Goal: Task Accomplishment & Management: Use online tool/utility

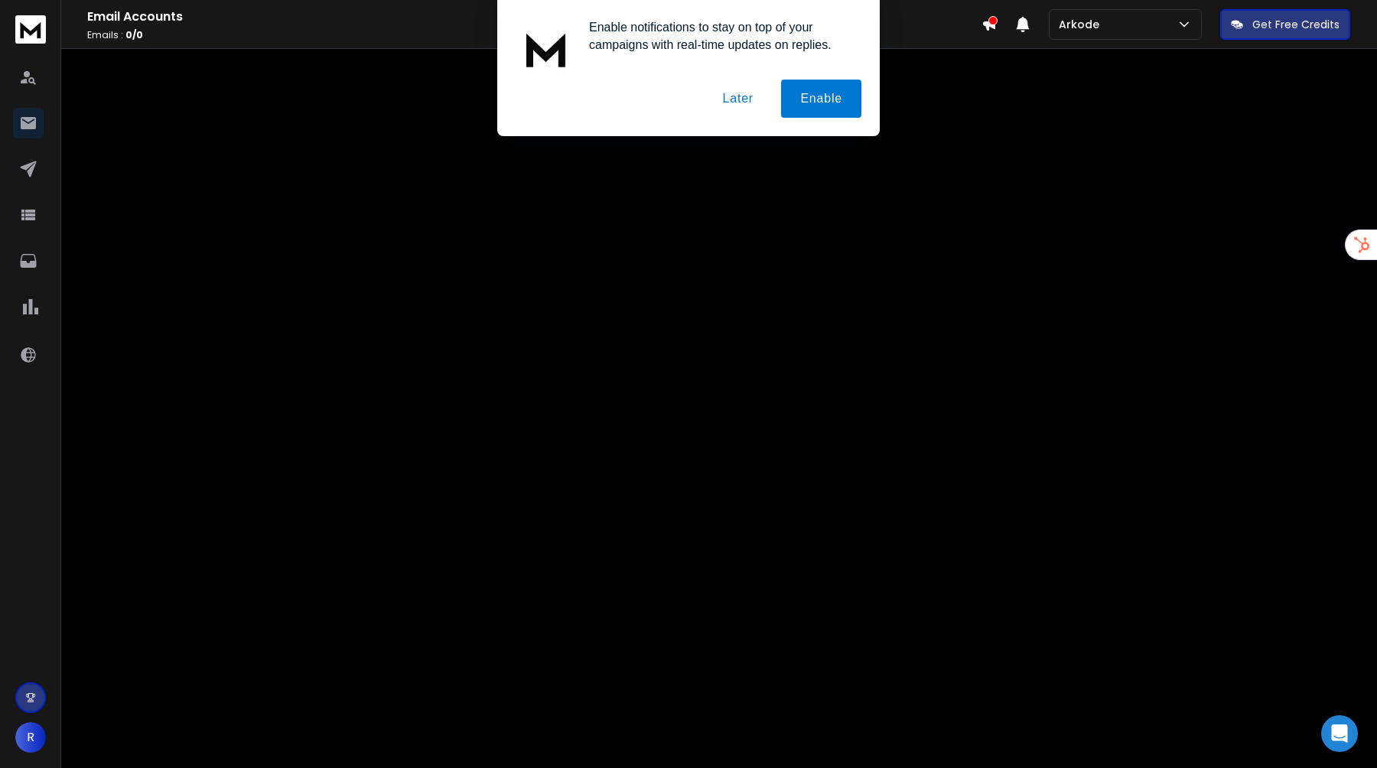
click at [743, 100] on button "Later" at bounding box center [737, 99] width 69 height 38
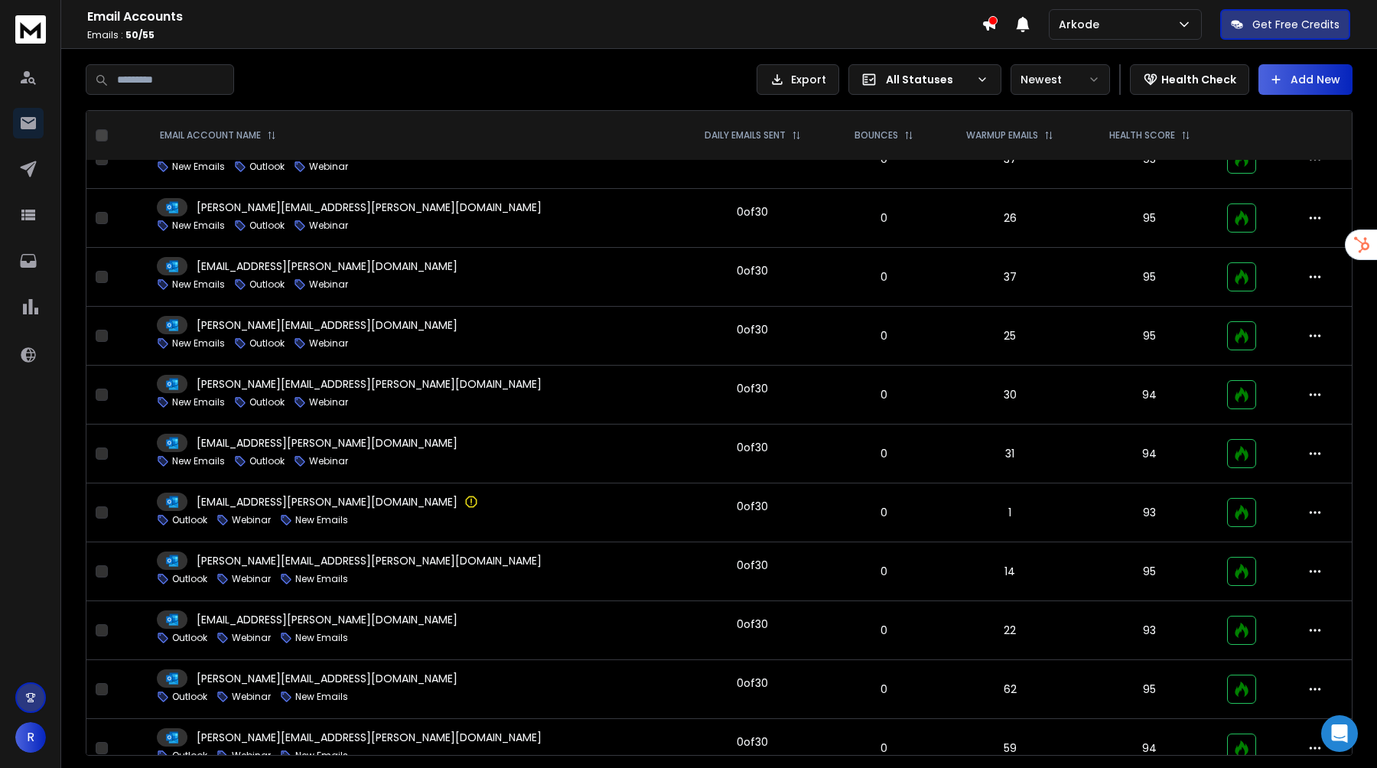
scroll to position [376, 0]
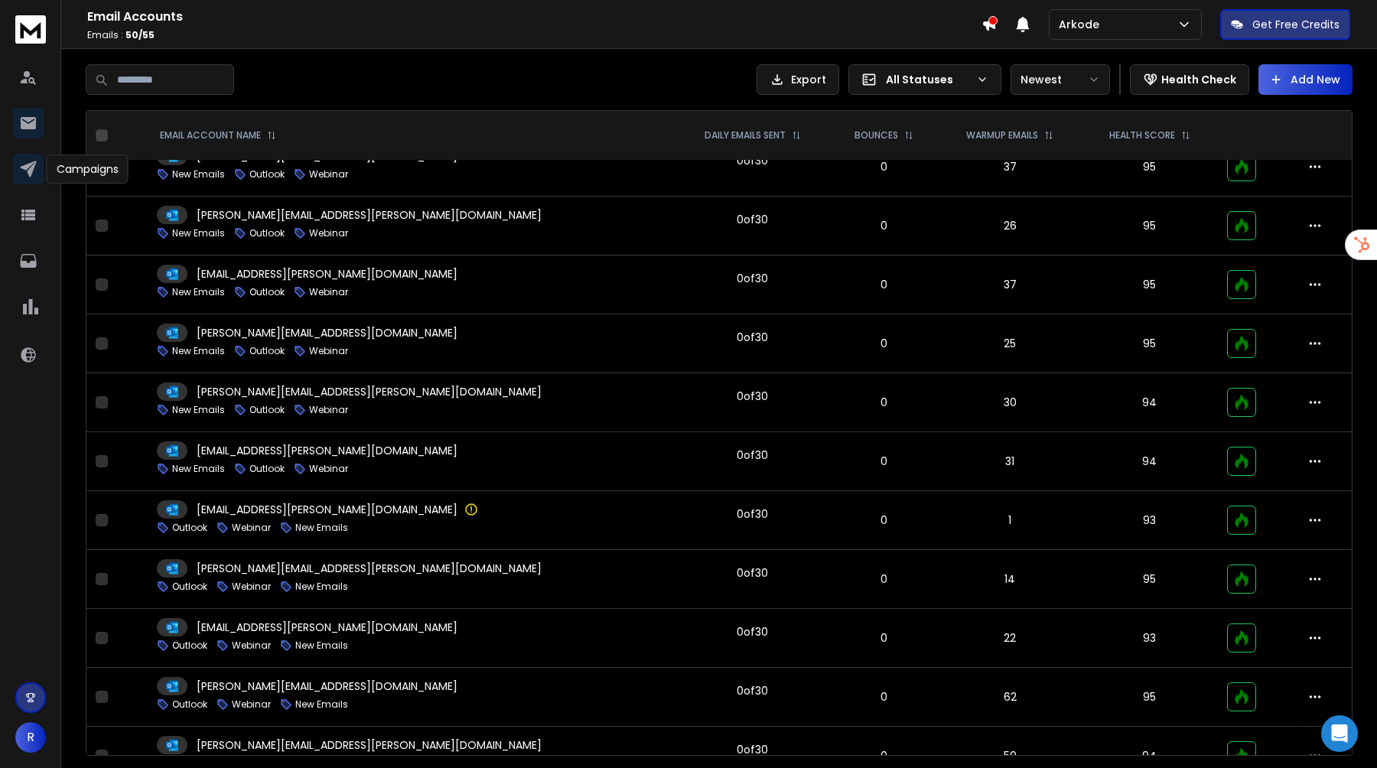
click at [36, 158] on link at bounding box center [28, 169] width 31 height 31
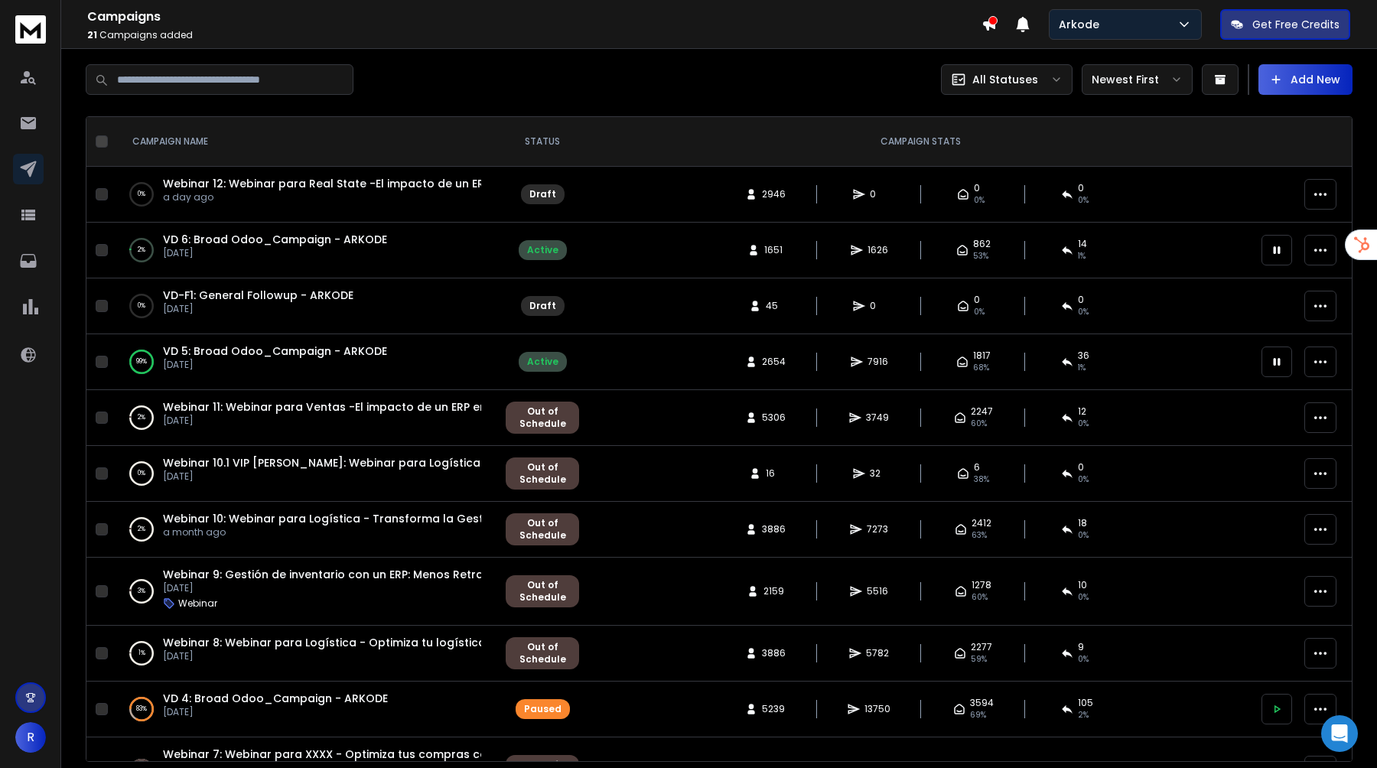
click at [1110, 30] on div "Arkode" at bounding box center [1125, 24] width 133 height 15
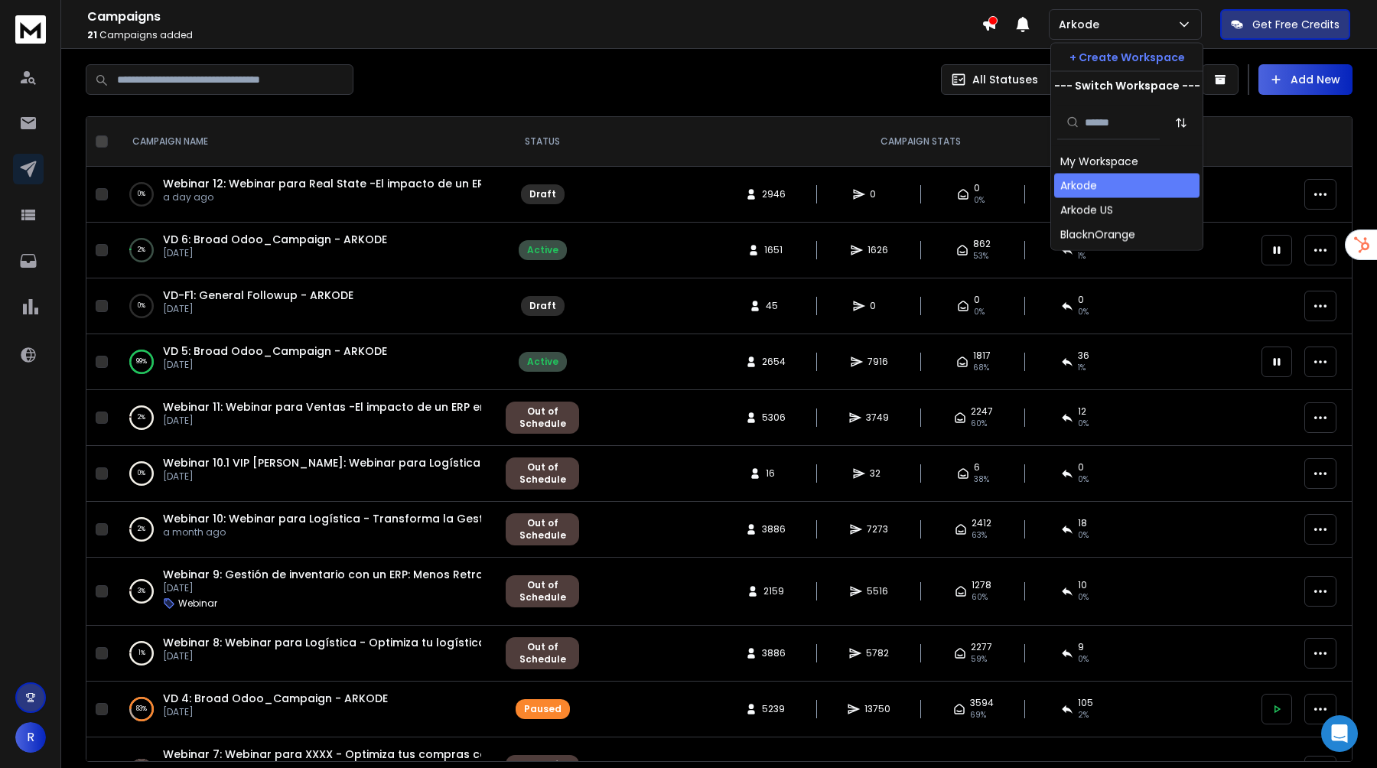
click at [812, 86] on div "Campaigns 21 Campaigns Added All Statuses Newest First Add New" at bounding box center [1035, 79] width 633 height 31
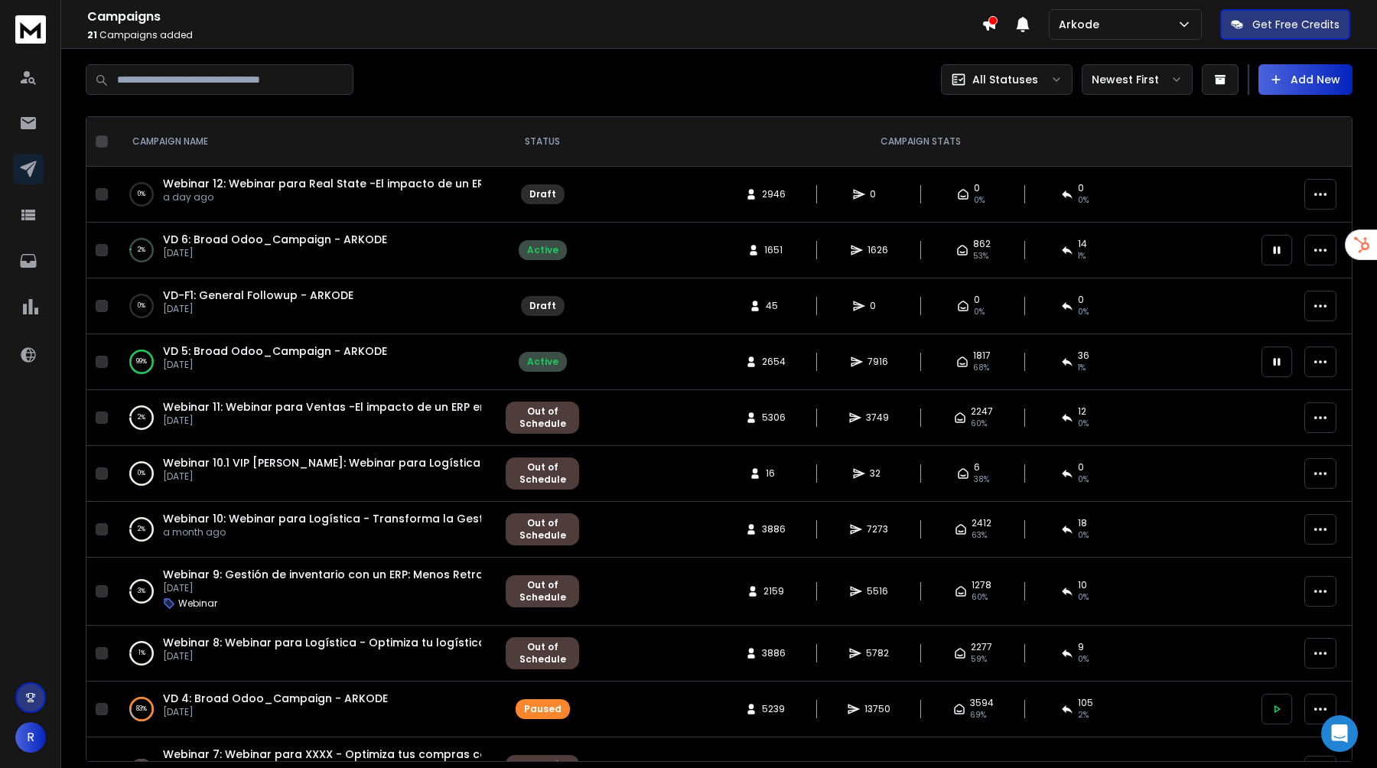
click at [322, 344] on span "VD 5: Broad Odoo_Campaign - ARKODE" at bounding box center [275, 350] width 224 height 15
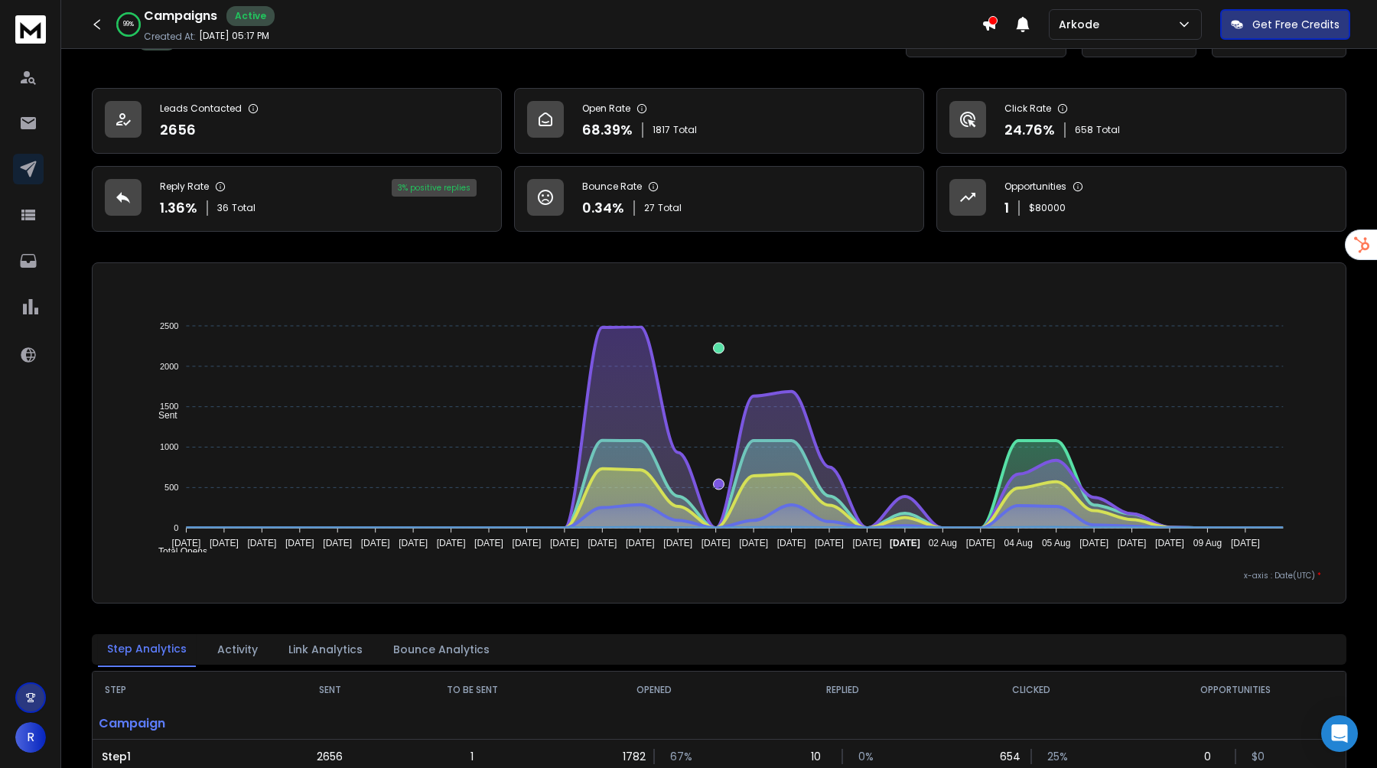
scroll to position [63, 0]
